Goal: Communication & Community: Answer question/provide support

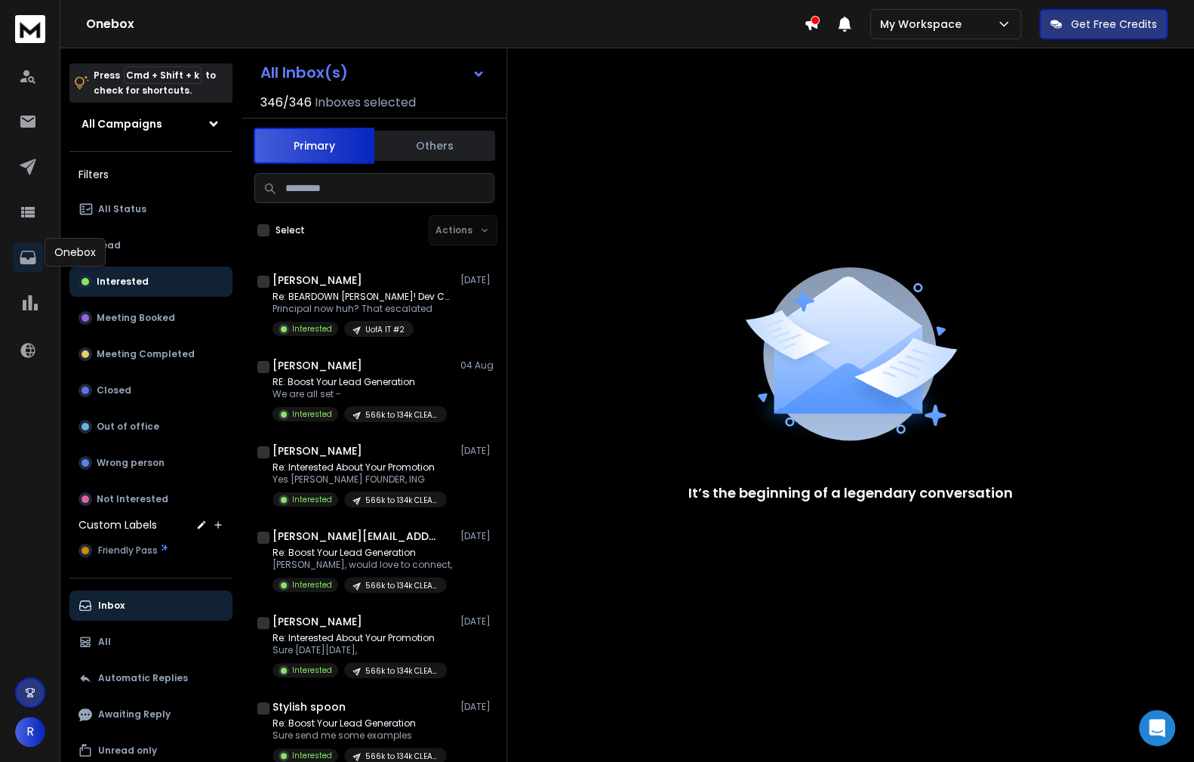
click at [32, 251] on icon at bounding box center [28, 257] width 18 height 18
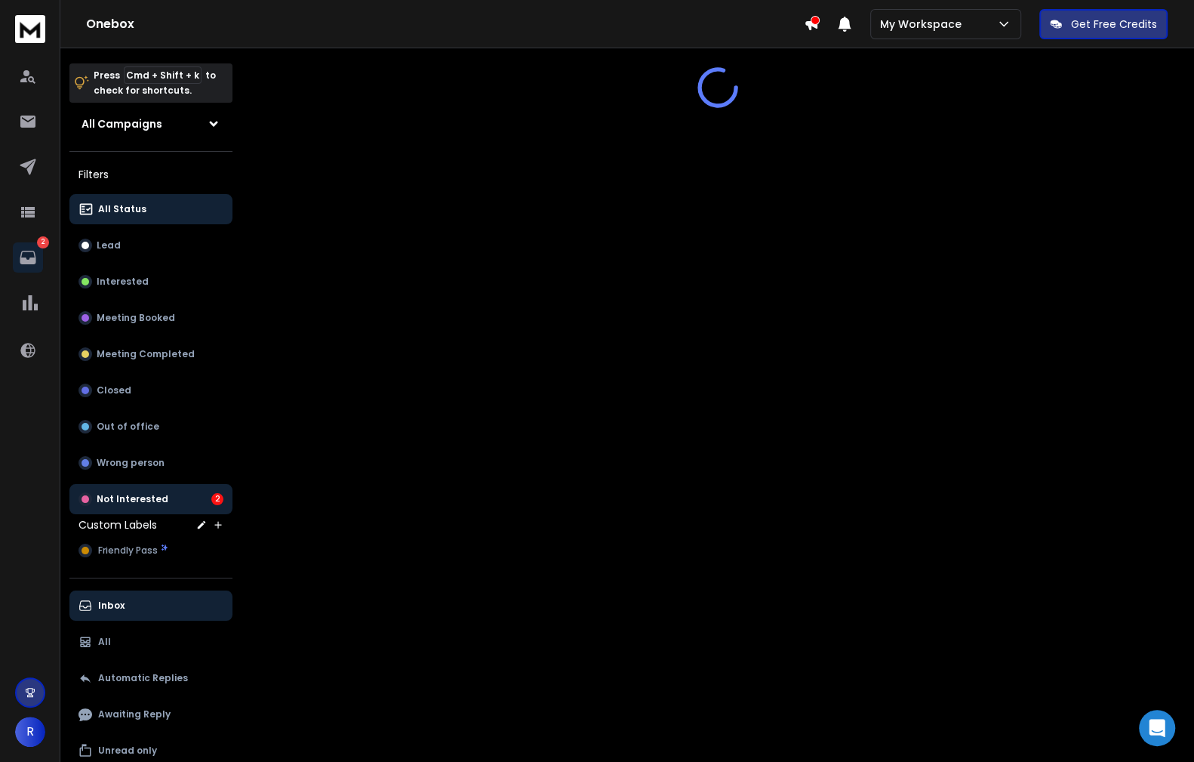
click at [154, 494] on p "Not Interested" at bounding box center [133, 499] width 72 height 12
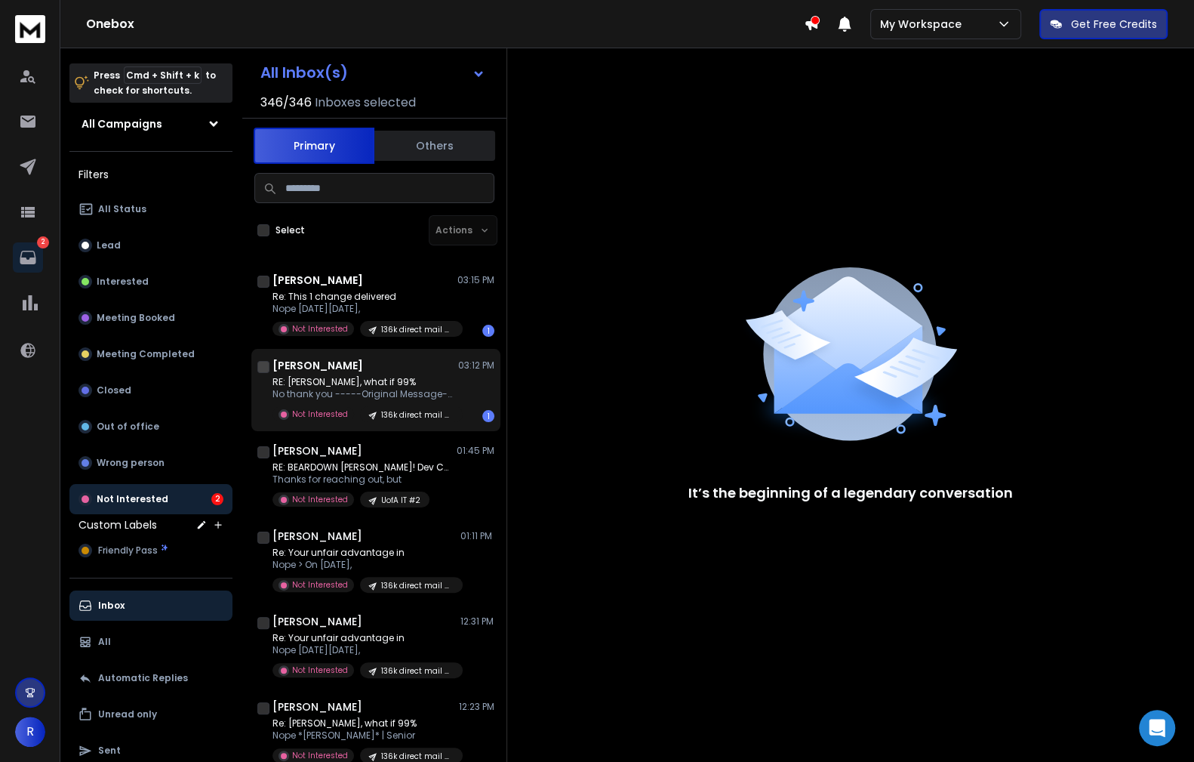
click at [368, 380] on p "RE: [PERSON_NAME], what if 99%" at bounding box center [362, 382] width 181 height 12
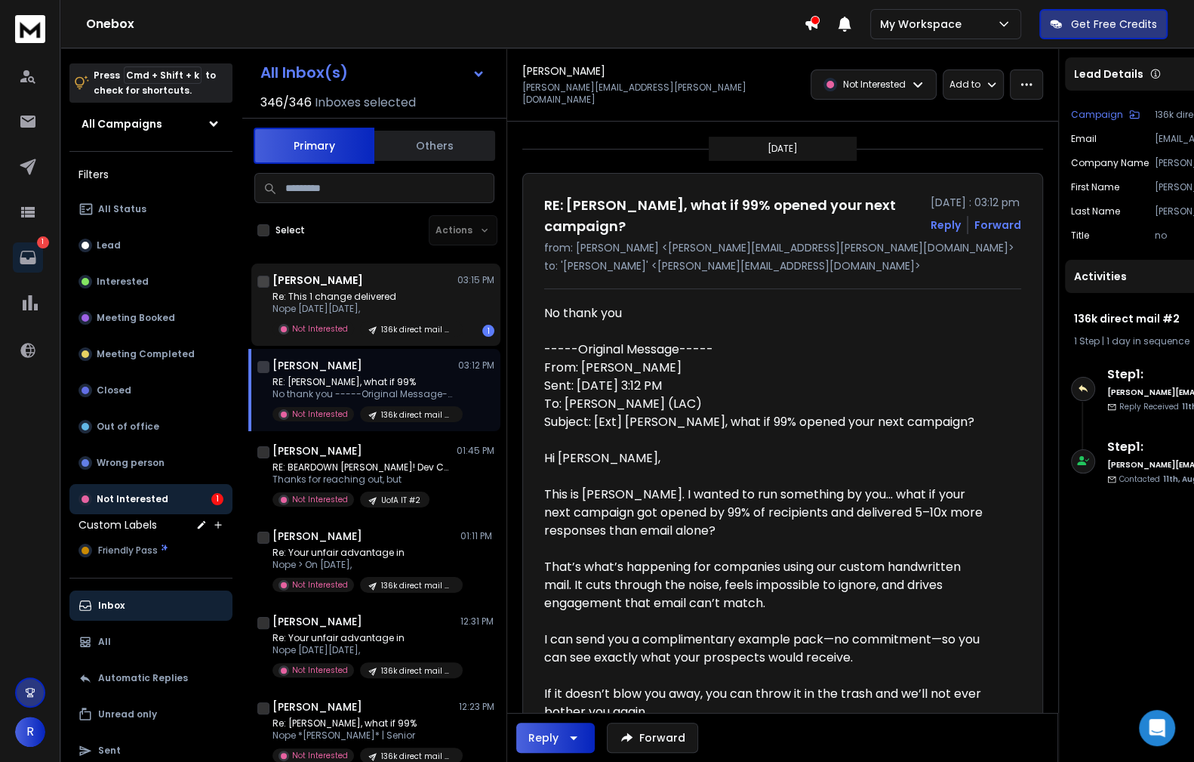
click at [334, 294] on p "Re: This 1 change delivered" at bounding box center [362, 297] width 181 height 12
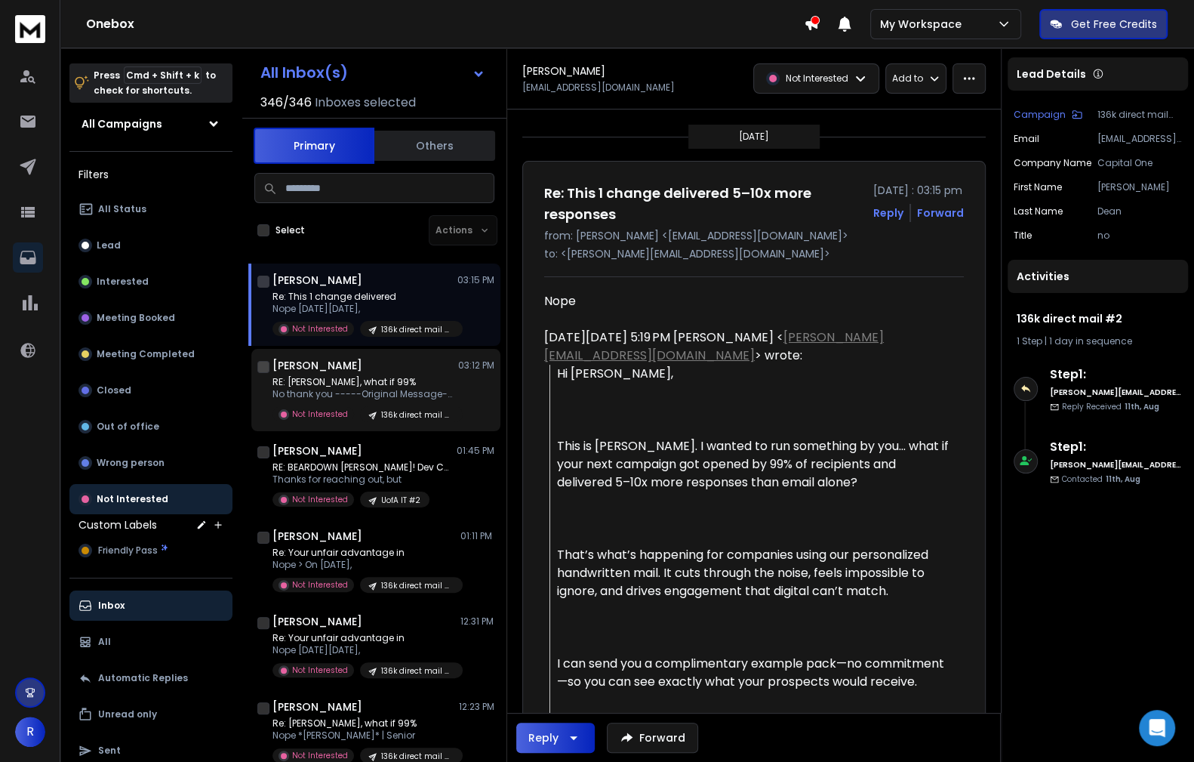
click at [349, 372] on div "[PERSON_NAME] 03:12 PM RE: [PERSON_NAME], what if 99% No thank you -----Origina…" at bounding box center [383, 390] width 222 height 64
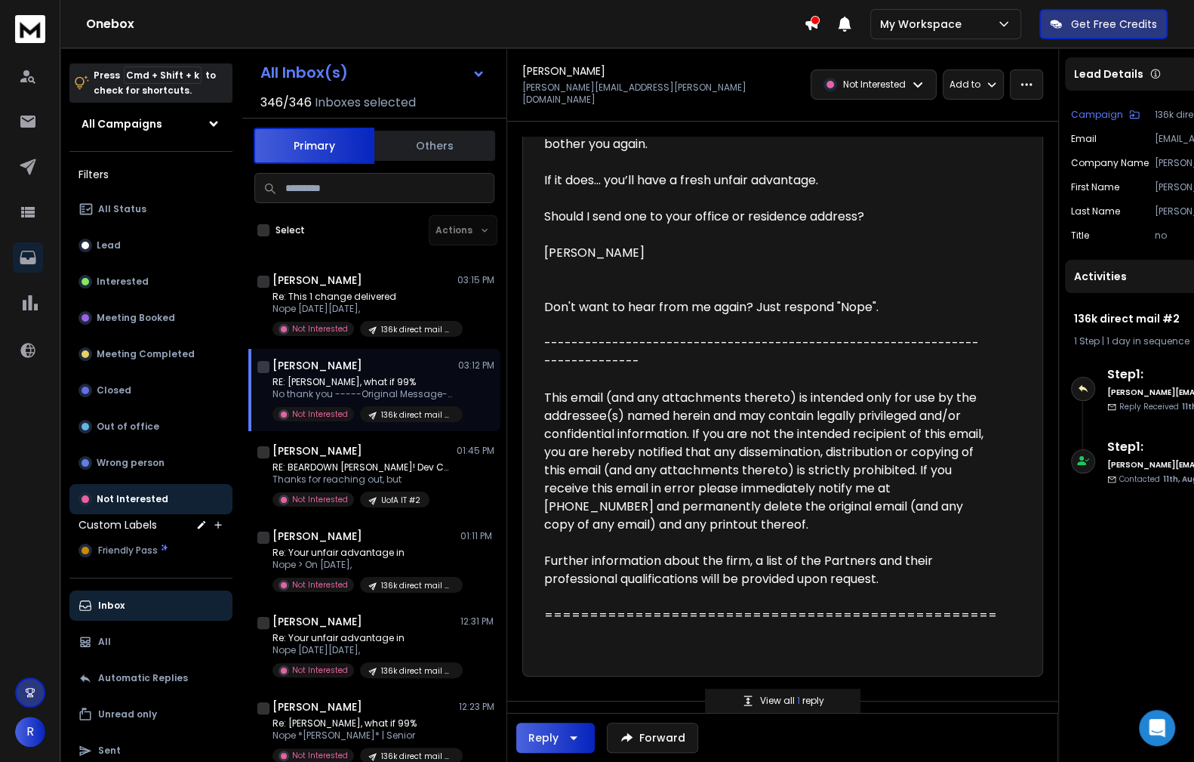
scroll to position [453, 0]
